Goal: Task Accomplishment & Management: Manage account settings

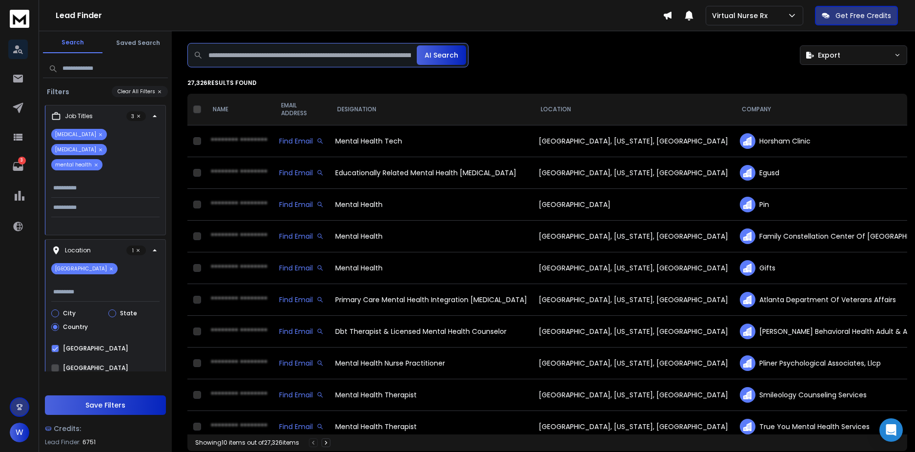
scroll to position [555, 0]
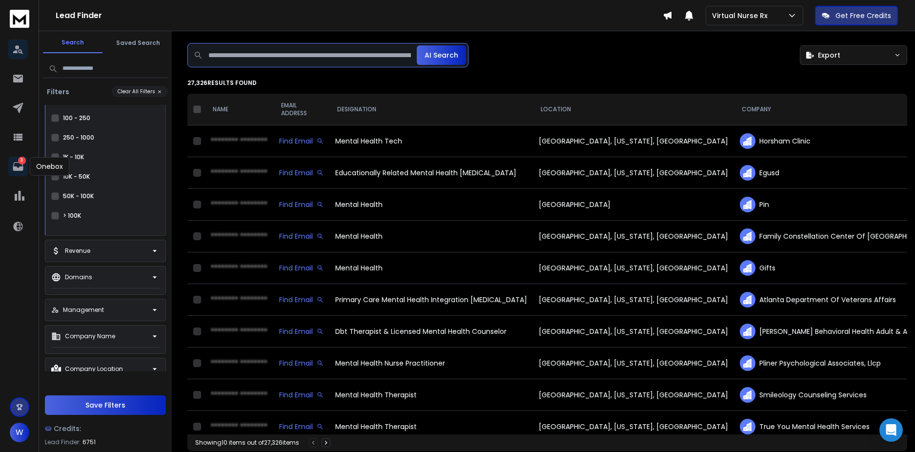
click at [15, 161] on icon at bounding box center [18, 167] width 12 height 12
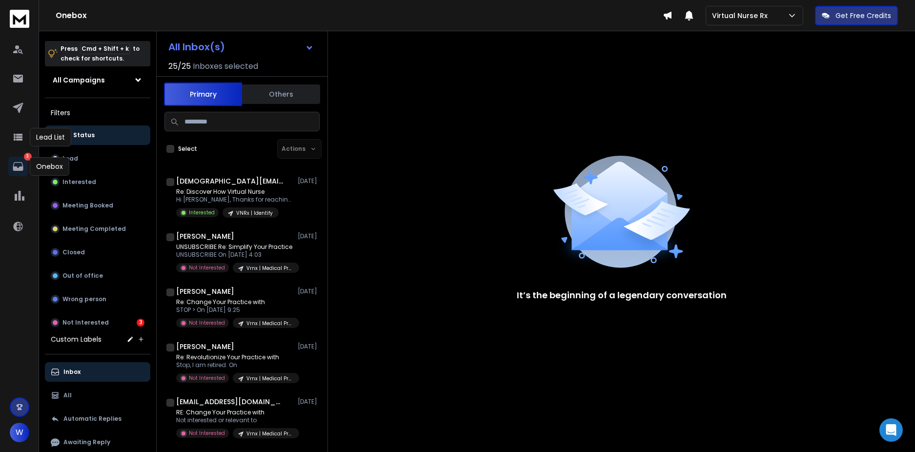
click at [18, 121] on div at bounding box center [19, 109] width 22 height 23
click at [18, 130] on link at bounding box center [18, 137] width 20 height 20
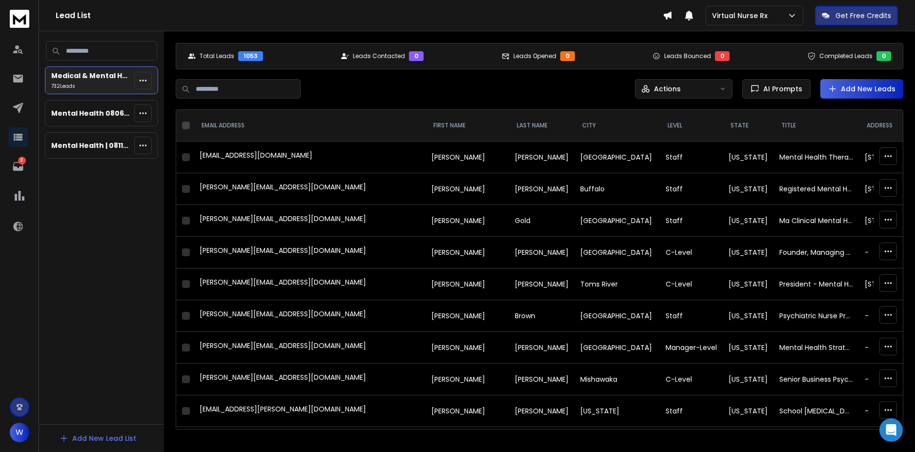
click at [90, 142] on p "Mental Health | 08112025" at bounding box center [90, 146] width 79 height 10
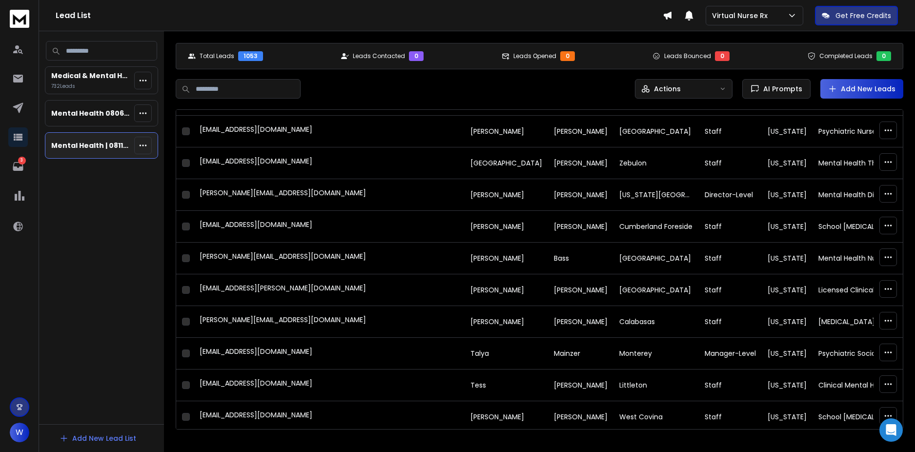
scroll to position [1359, 0]
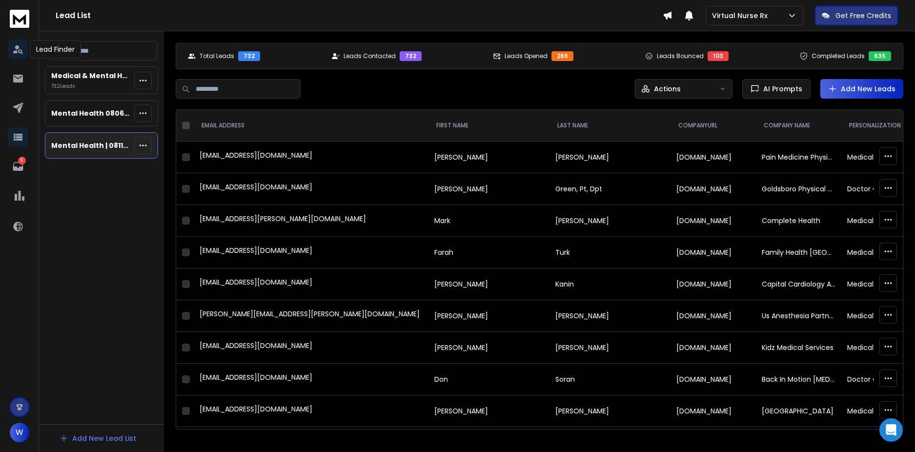
click at [21, 54] on icon at bounding box center [18, 49] width 12 height 12
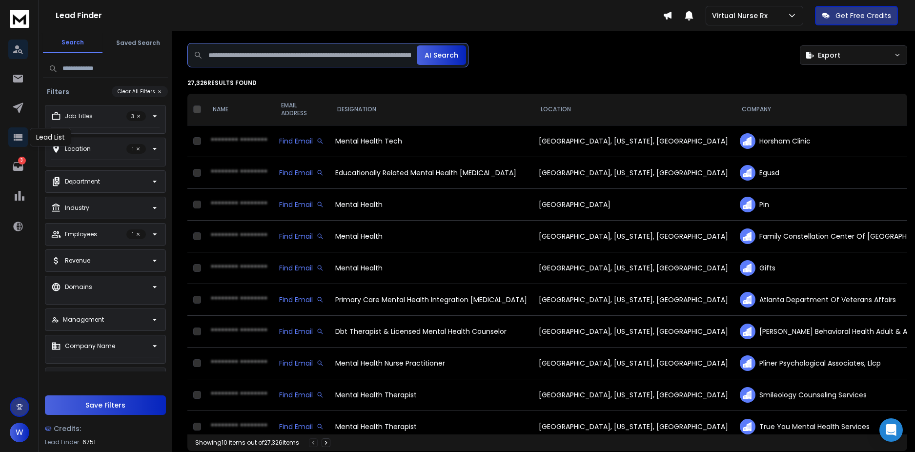
click at [18, 140] on icon at bounding box center [18, 137] width 9 height 7
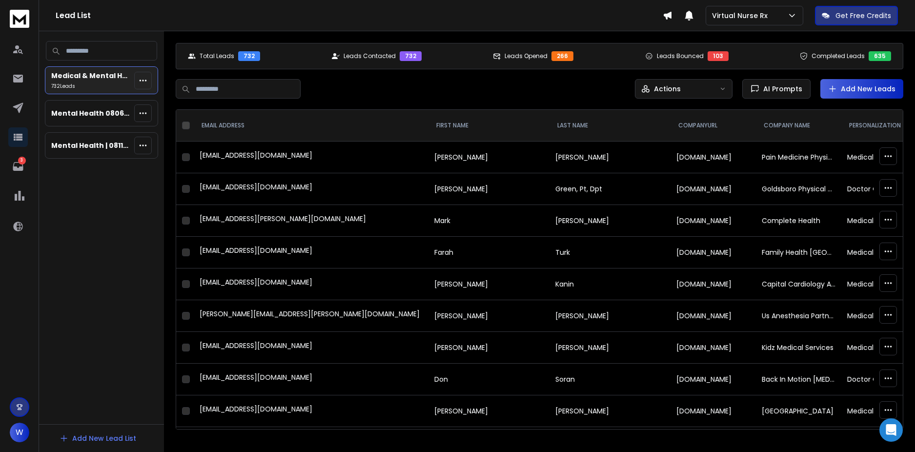
click at [103, 143] on p "Mental Health | 08112025" at bounding box center [90, 146] width 79 height 10
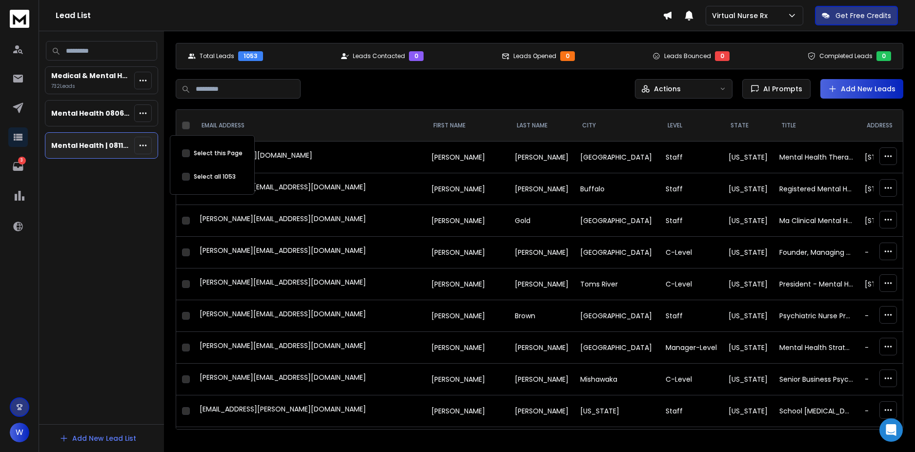
click at [188, 175] on button "Select this Page" at bounding box center [186, 177] width 8 height 8
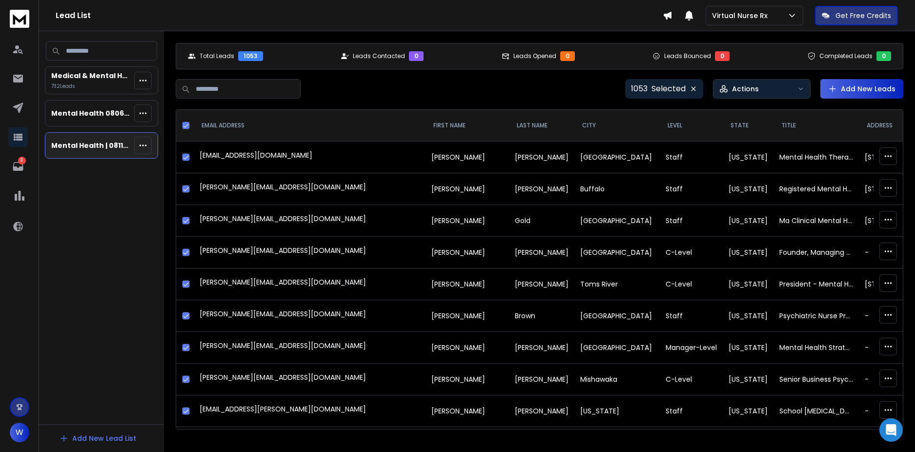
click at [746, 93] on p "Actions" at bounding box center [745, 89] width 27 height 10
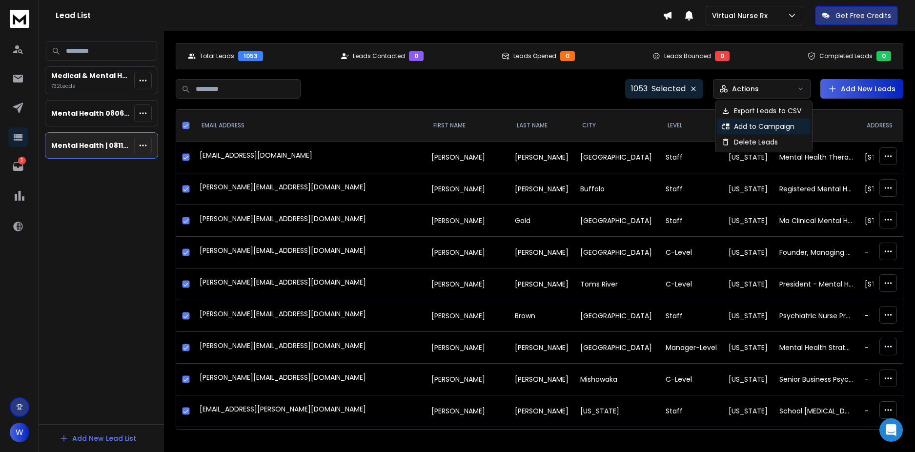
click at [746, 124] on p "Add to Campaign" at bounding box center [764, 127] width 61 height 10
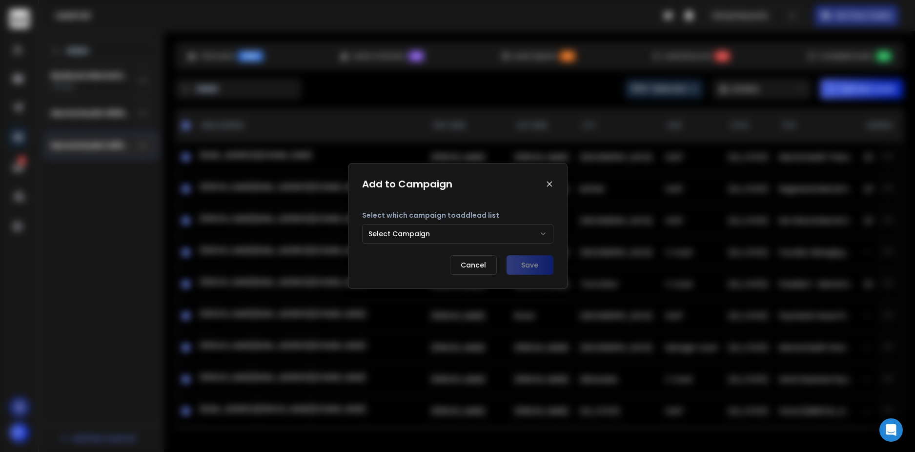
click at [534, 231] on button "Select Campaign" at bounding box center [457, 234] width 191 height 20
click at [531, 268] on button "Save" at bounding box center [530, 265] width 47 height 20
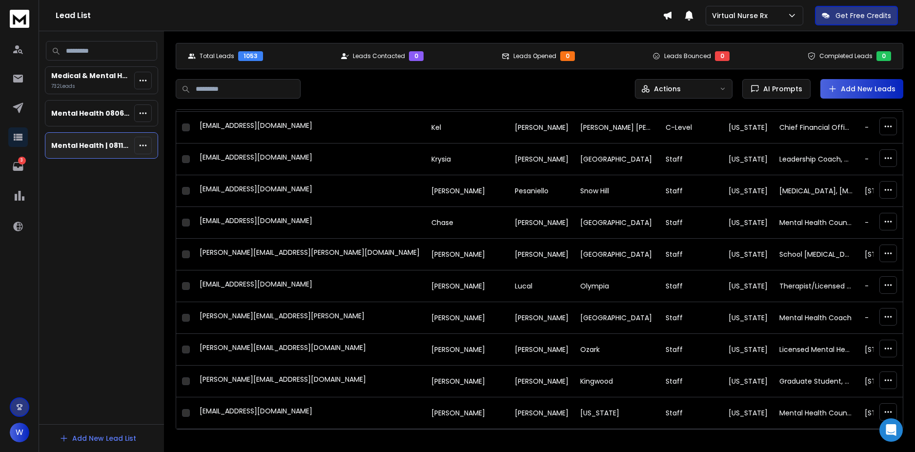
scroll to position [382, 0]
